Goal: Task Accomplishment & Management: Manage account settings

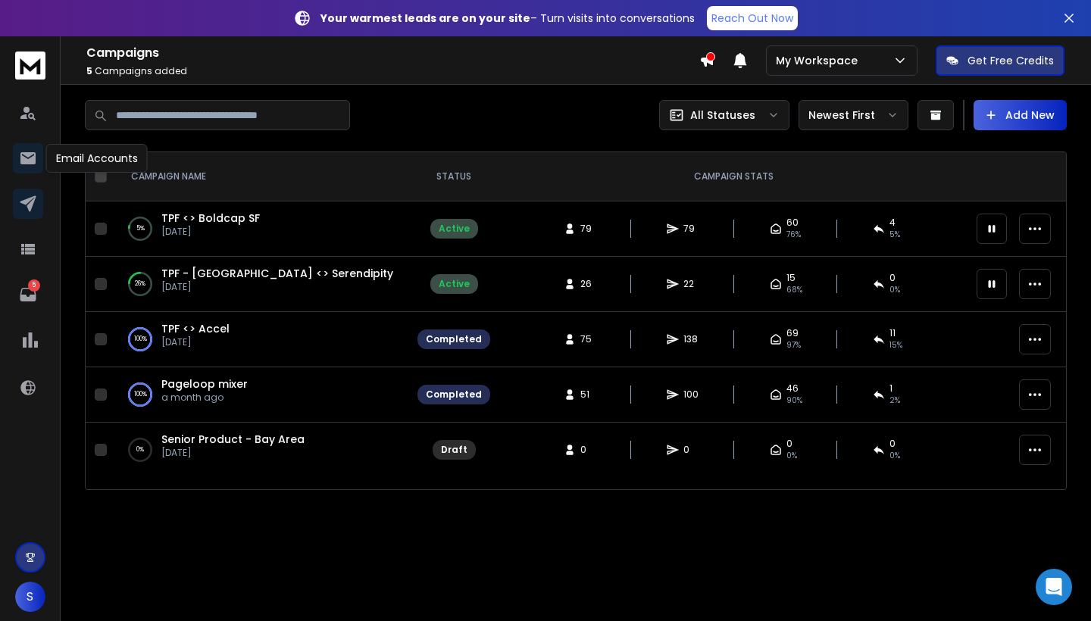
click at [29, 158] on icon at bounding box center [27, 158] width 15 height 12
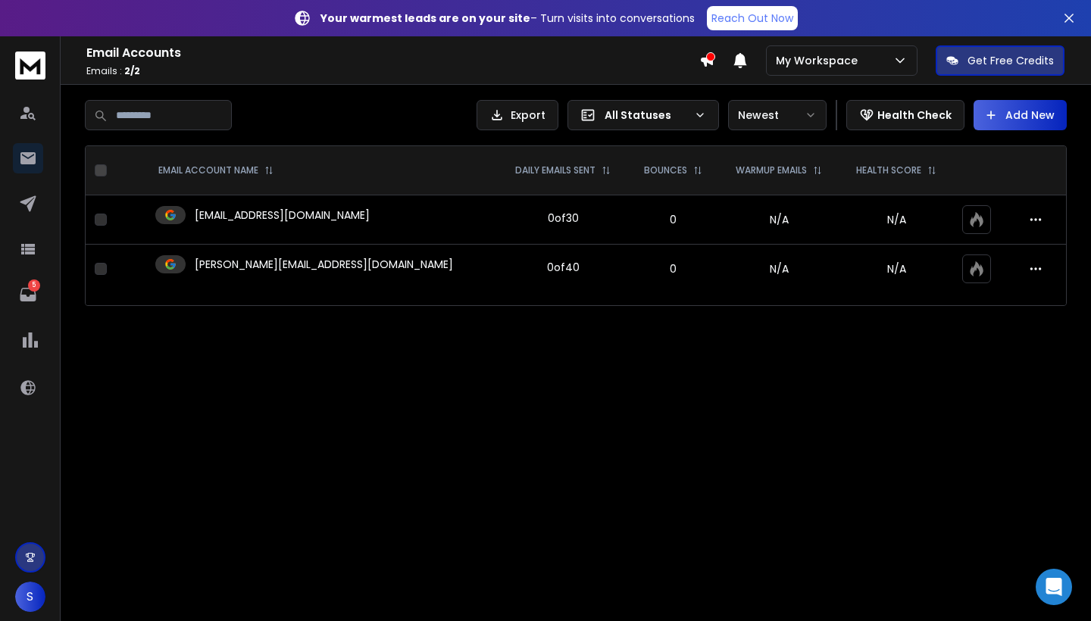
click at [1033, 111] on button "Add New" at bounding box center [1019, 115] width 93 height 30
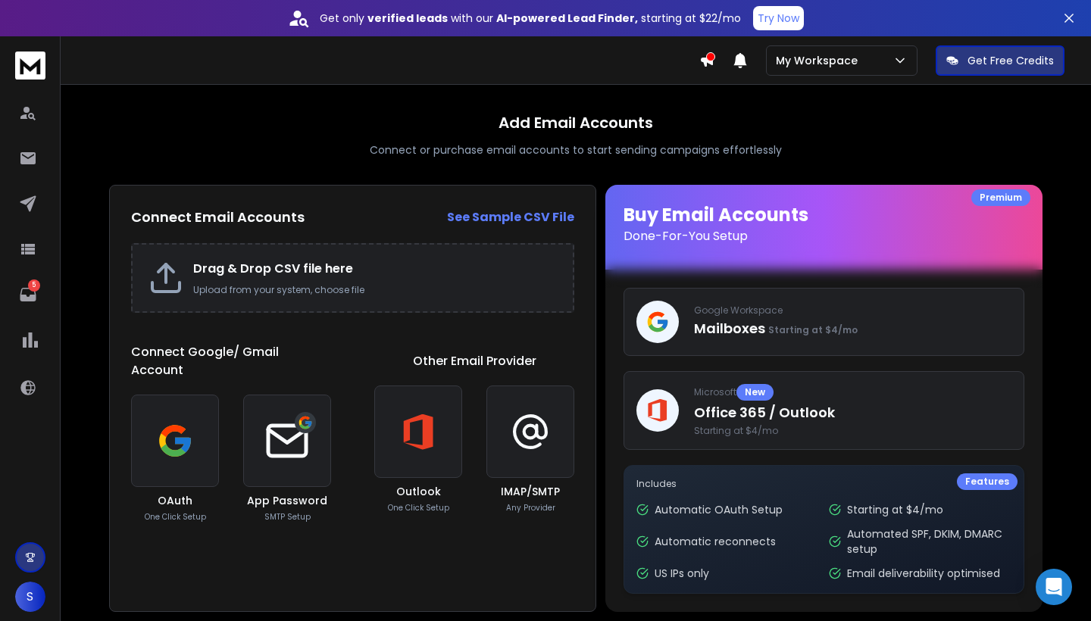
click at [309, 458] on div at bounding box center [287, 441] width 88 height 92
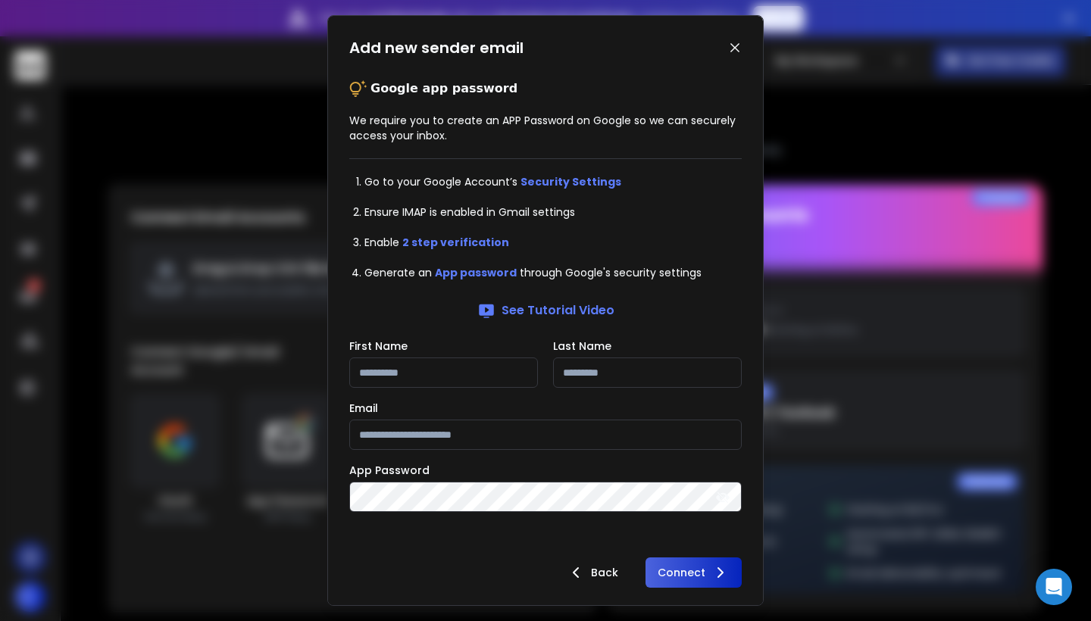
click at [380, 329] on div "Google app password We require you to create an APP Password on Google so we ca…" at bounding box center [545, 334] width 392 height 508
click at [501, 304] on link "See Tutorial Video" at bounding box center [545, 310] width 137 height 18
click at [741, 50] on div "Add new sender email Google app password We require you to create an APP Passwo…" at bounding box center [545, 310] width 436 height 591
click at [735, 50] on icon at bounding box center [735, 48] width 14 height 14
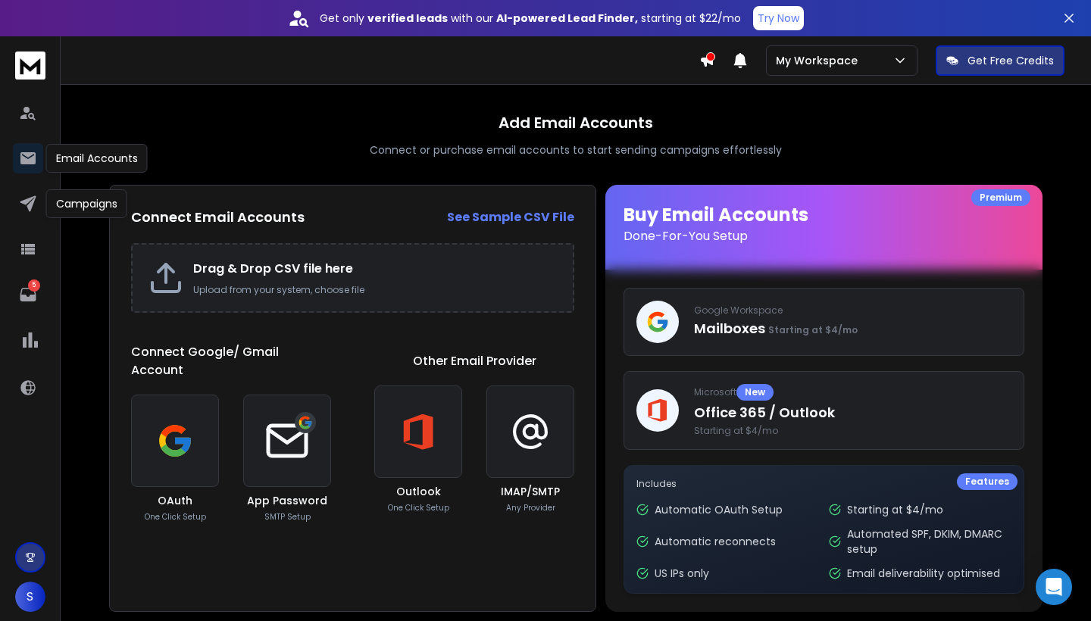
click at [22, 161] on icon at bounding box center [27, 158] width 15 height 12
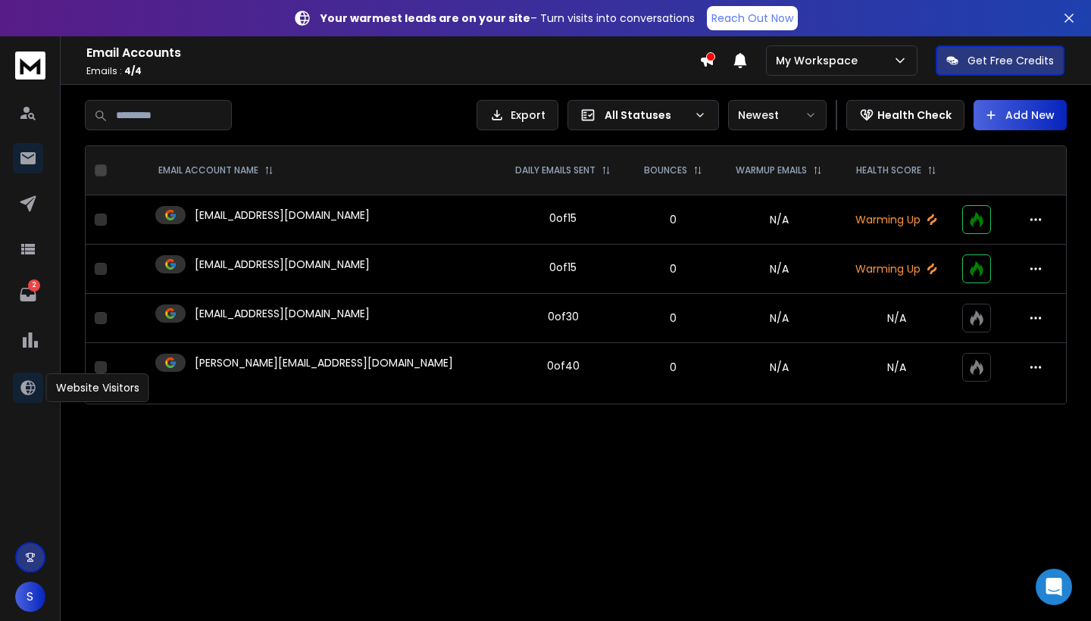
click at [30, 381] on icon at bounding box center [27, 387] width 15 height 15
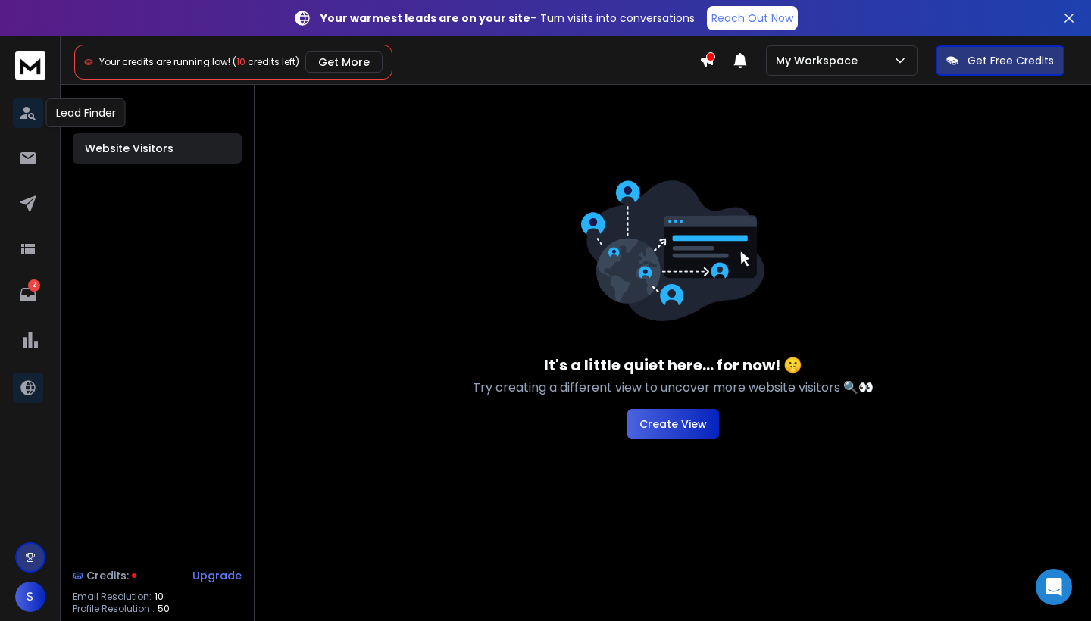
click at [31, 113] on icon at bounding box center [27, 117] width 15 height 8
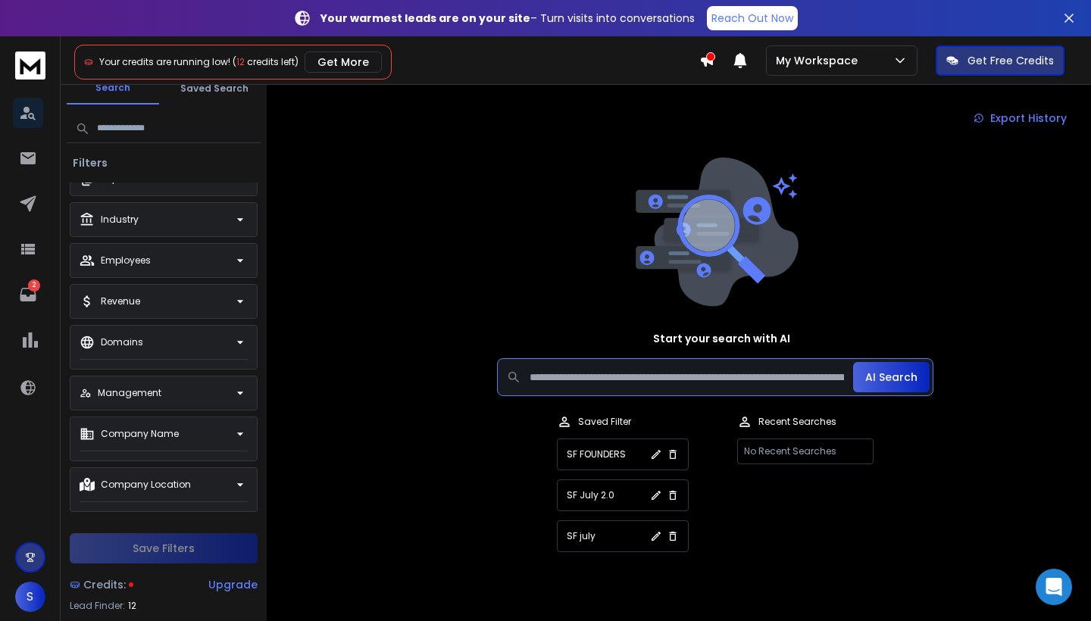
scroll to position [14, 0]
click at [30, 256] on icon at bounding box center [28, 249] width 18 height 18
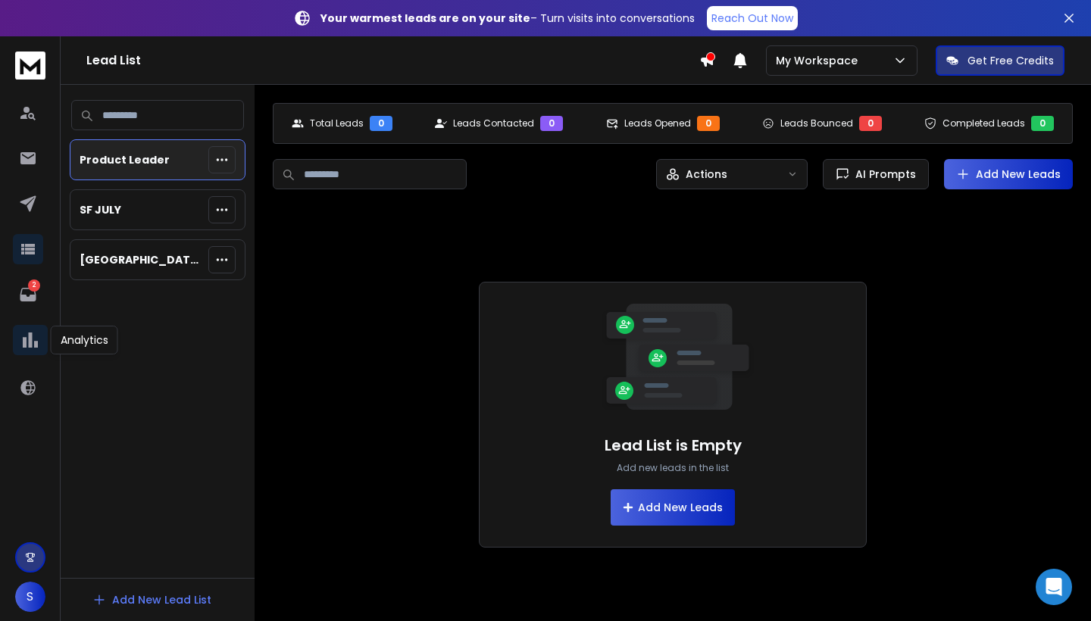
click at [24, 347] on icon at bounding box center [30, 340] width 15 height 15
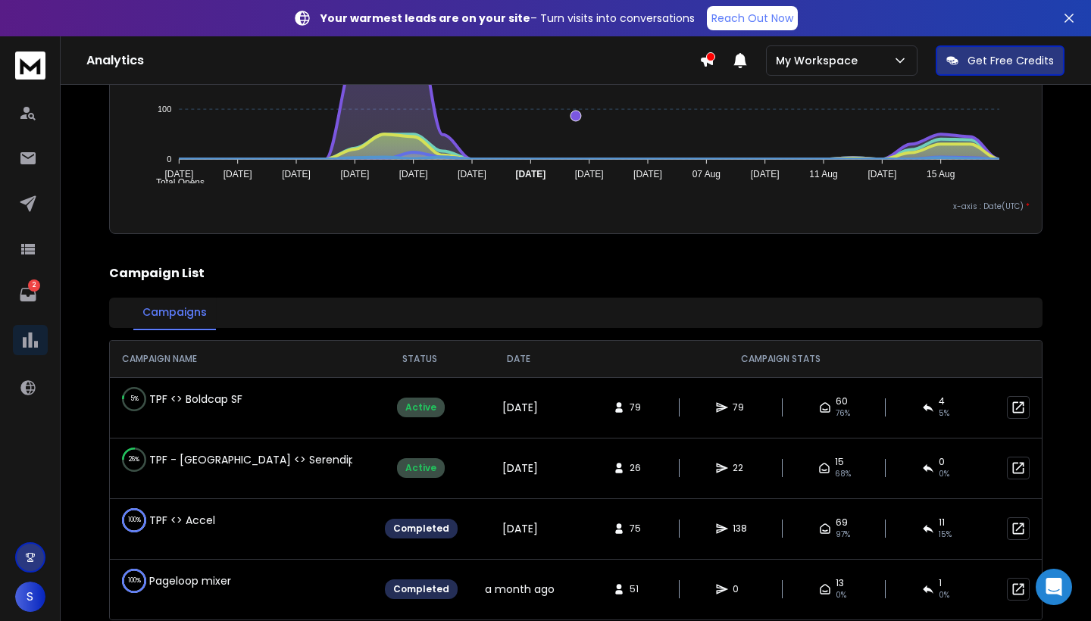
scroll to position [438, 0]
